Goal: Task Accomplishment & Management: Manage account settings

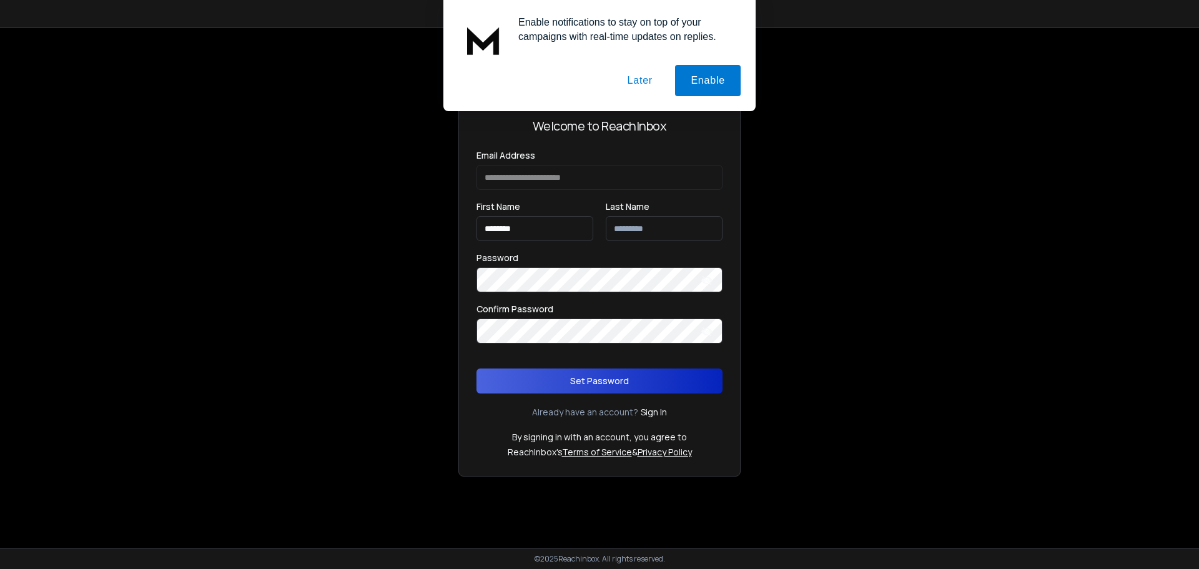
click at [639, 79] on button "Later" at bounding box center [639, 80] width 56 height 31
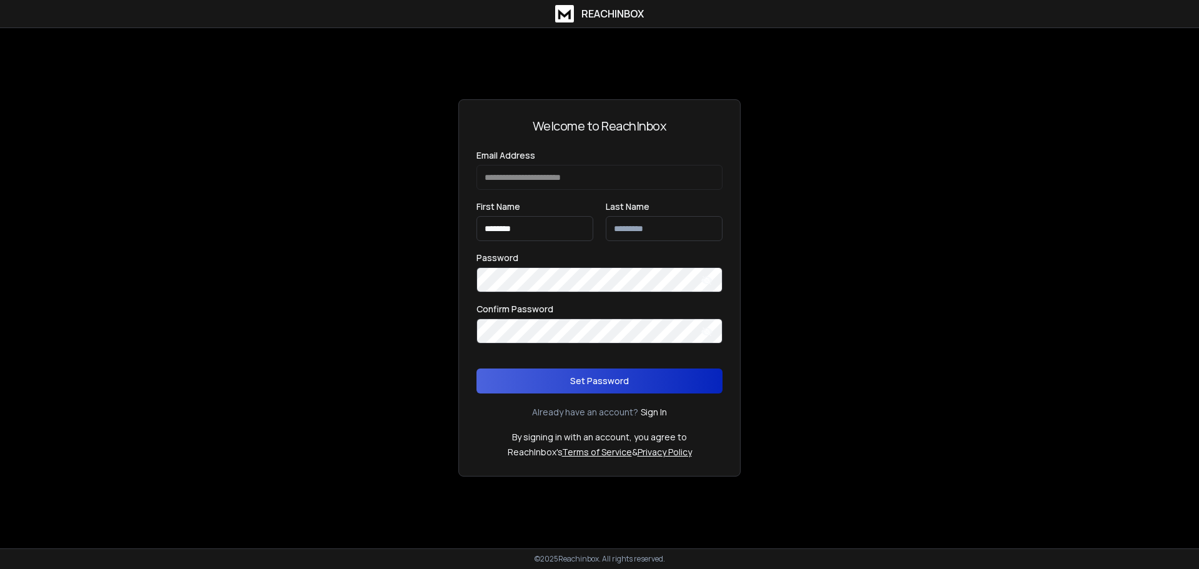
click at [652, 406] on link "Sign In" at bounding box center [654, 412] width 26 height 12
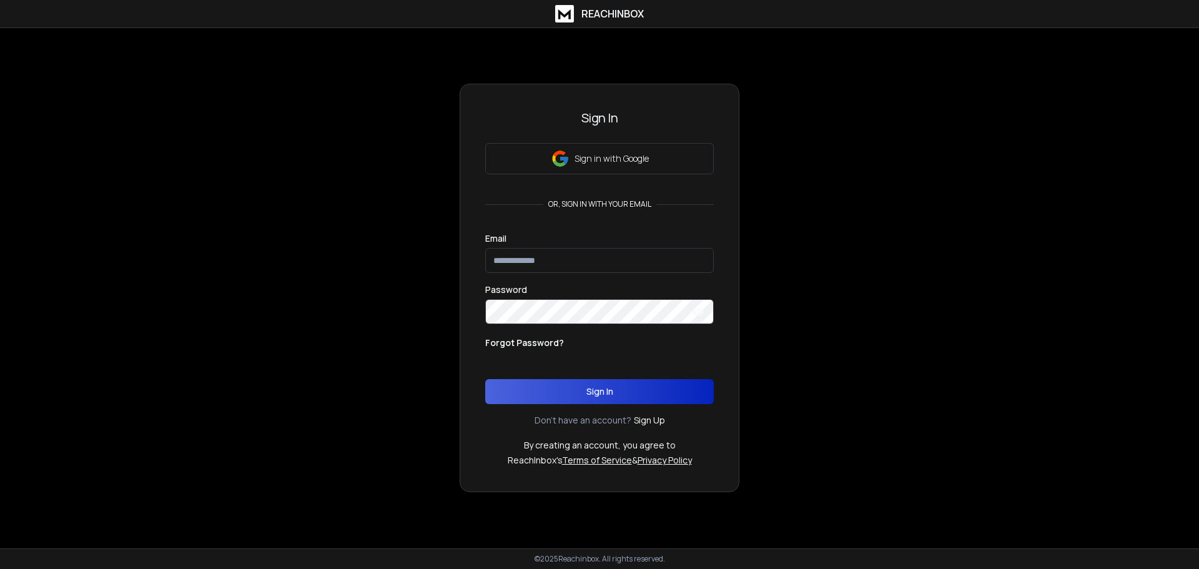
type input "**********"
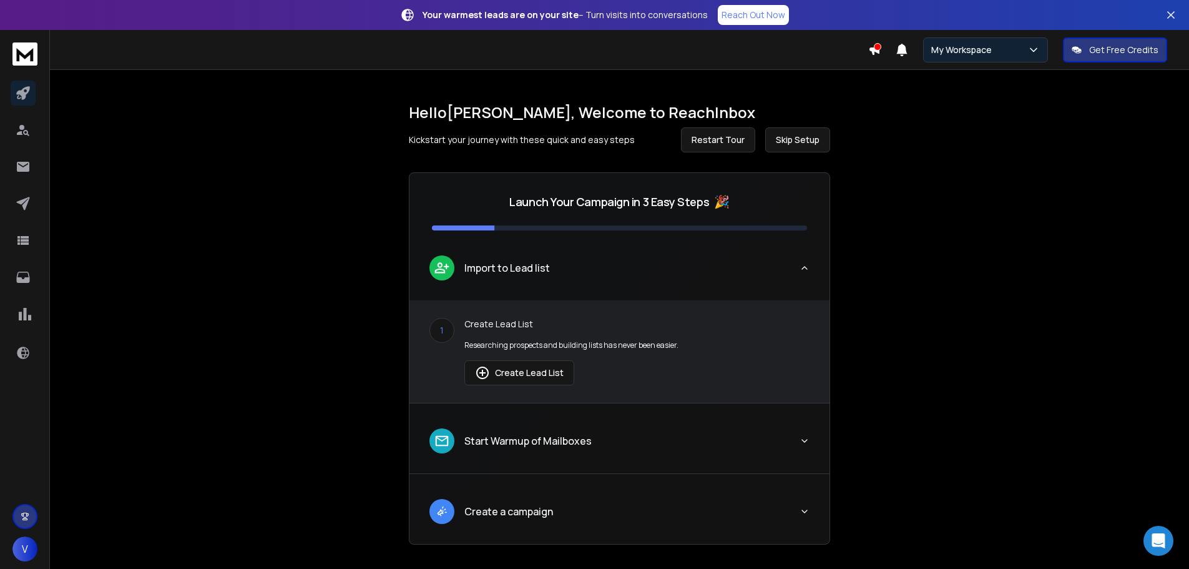
click at [974, 48] on p "My Workspace" at bounding box center [965, 50] width 66 height 12
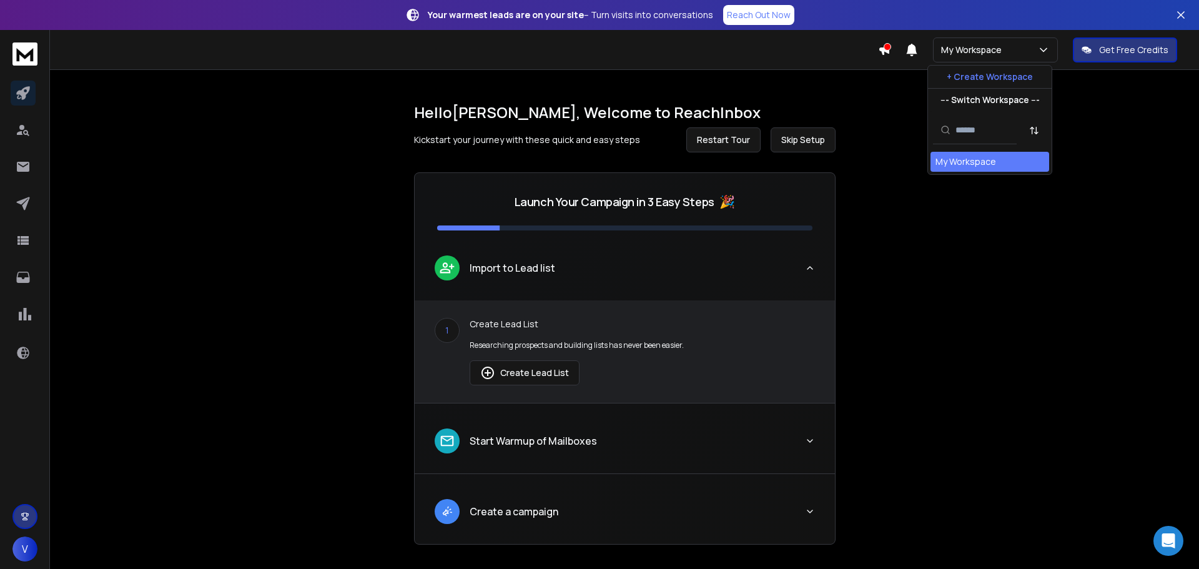
click at [927, 410] on div "Hello Vincent , Welcome to ReachInbox Kickstart your journey with these quick a…" at bounding box center [624, 323] width 1109 height 482
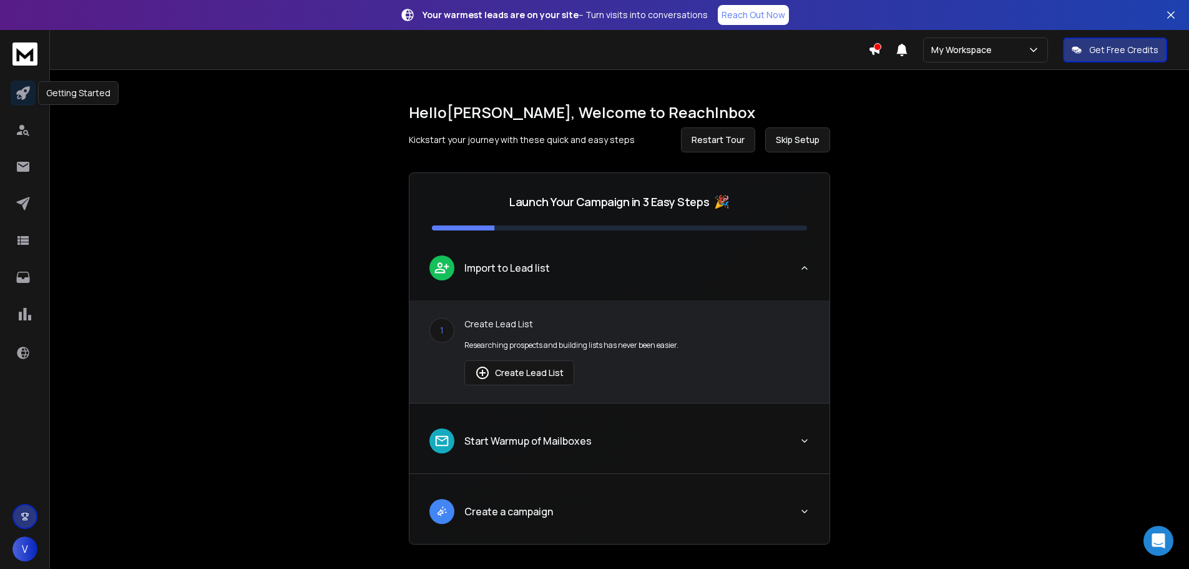
click at [22, 87] on icon at bounding box center [23, 93] width 15 height 15
click at [21, 164] on icon at bounding box center [23, 167] width 12 height 10
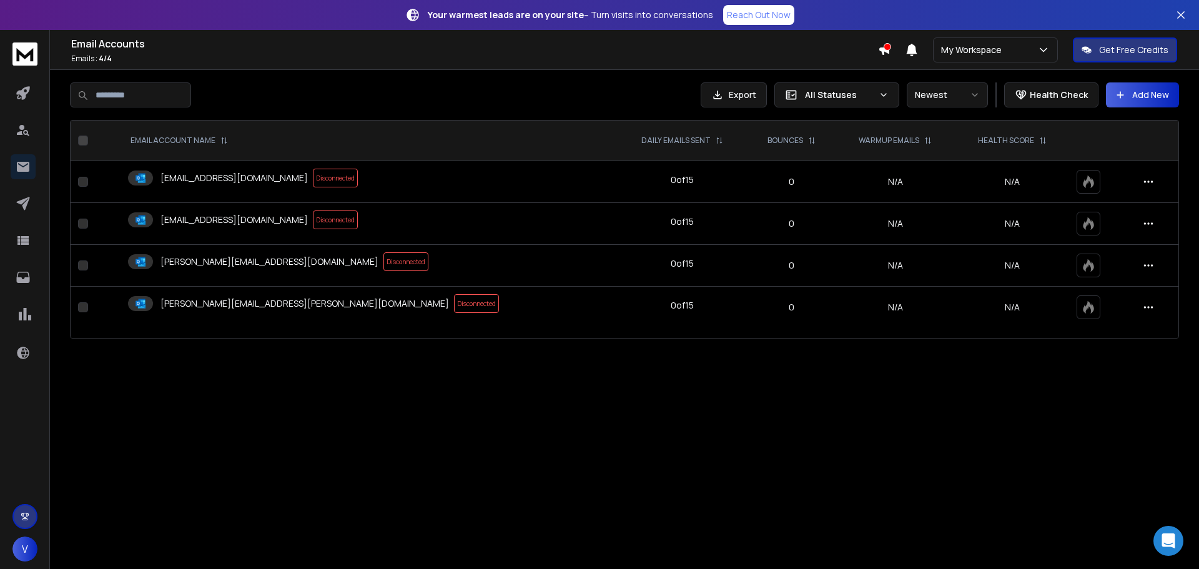
click at [1160, 47] on p "Get Free Credits" at bounding box center [1133, 50] width 69 height 12
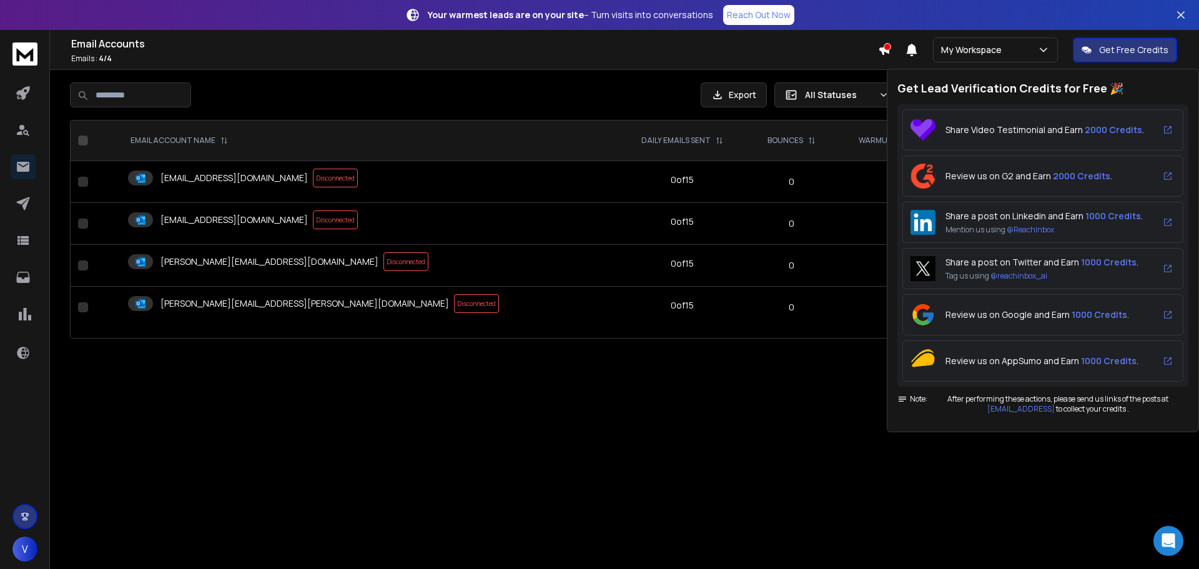
click at [506, 413] on div "Your warmest leads are on your site – Turn visits into conversations Reach Out …" at bounding box center [599, 284] width 1199 height 569
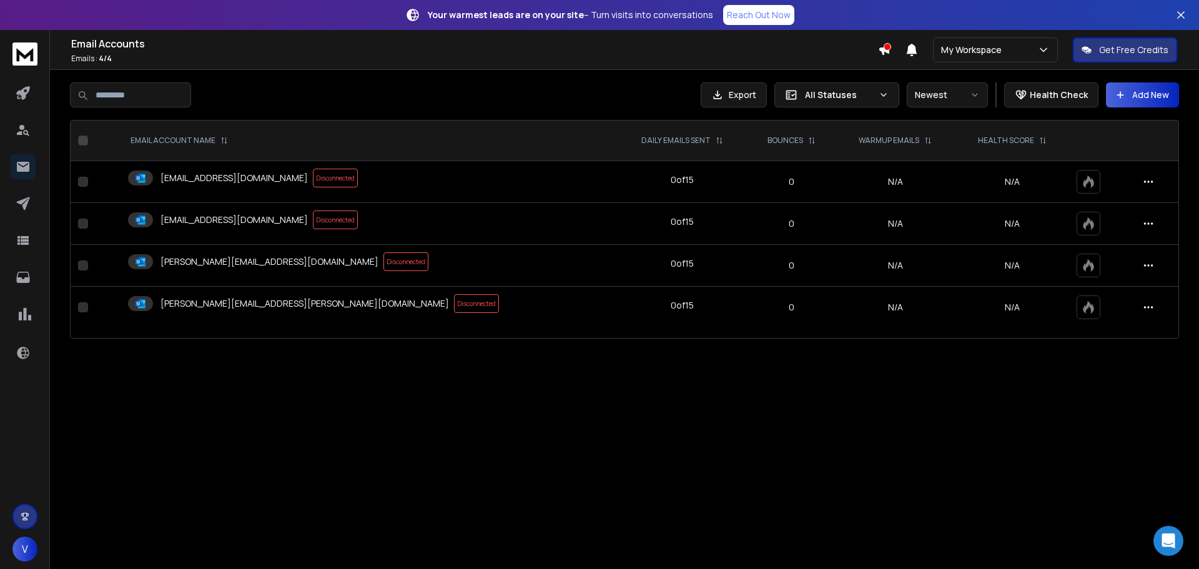
click at [313, 179] on span "Disconnected" at bounding box center [335, 178] width 45 height 19
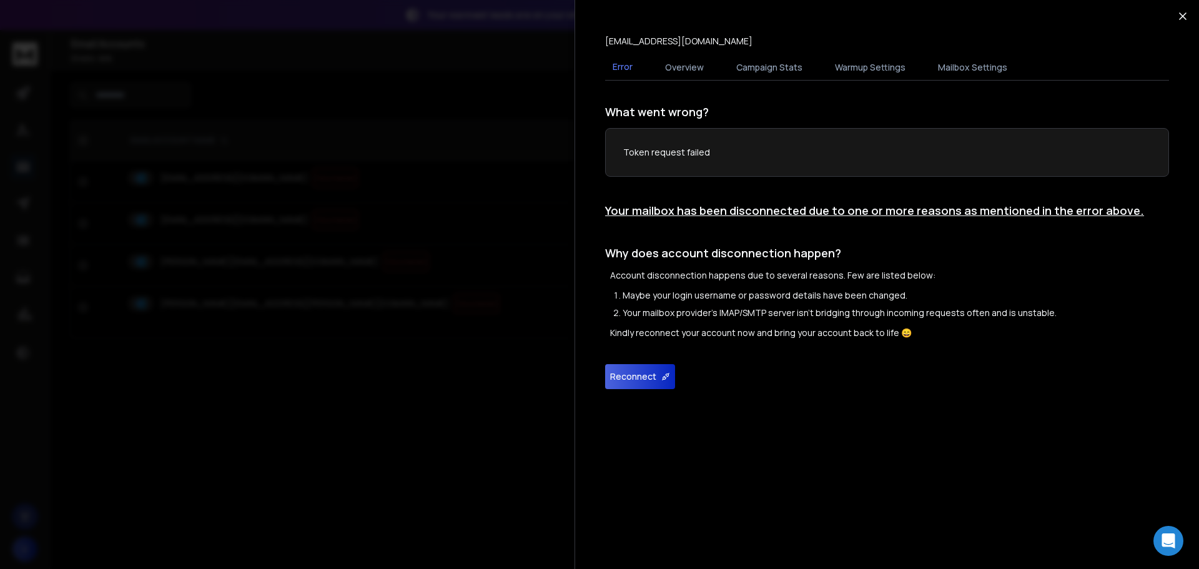
click at [1178, 19] on icon "button" at bounding box center [1182, 16] width 12 height 12
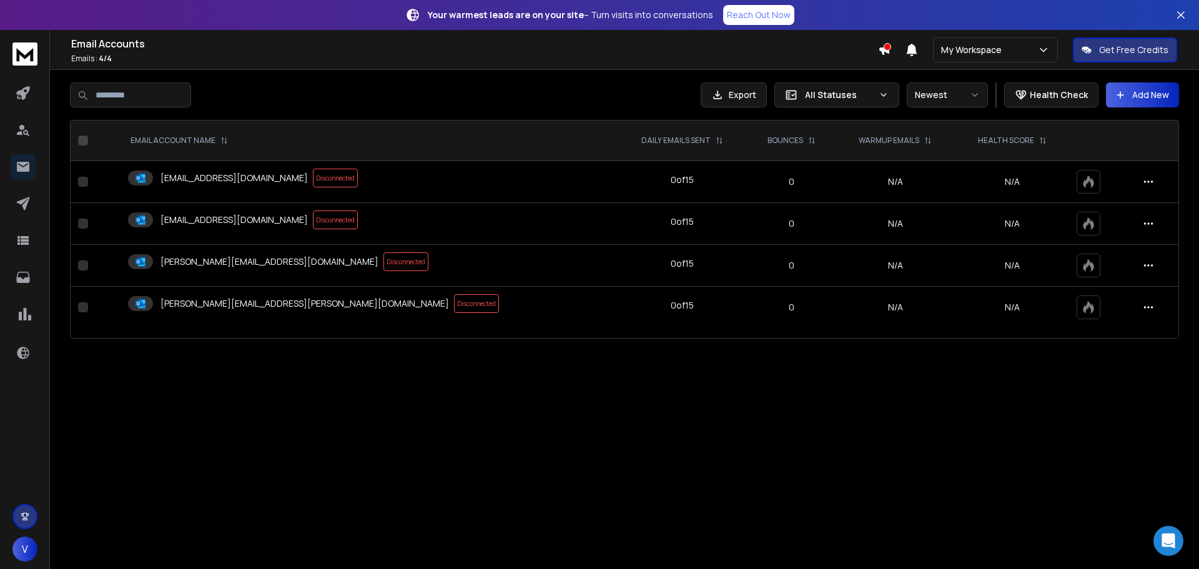
click at [955, 403] on div "Your warmest leads are on your site – Turn visits into conversations Reach Out …" at bounding box center [599, 284] width 1199 height 569
